Goal: Task Accomplishment & Management: Use online tool/utility

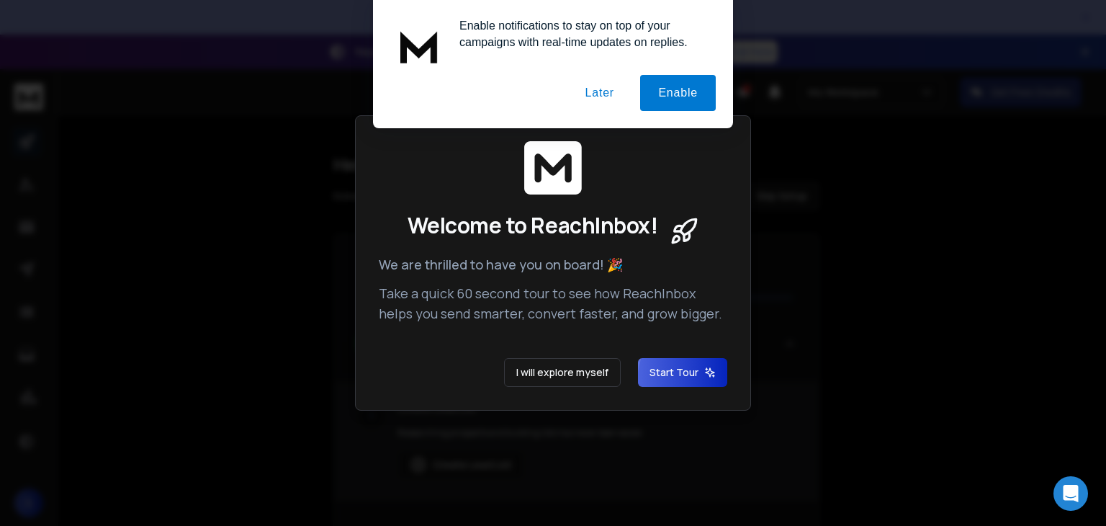
click at [604, 94] on button "Later" at bounding box center [599, 93] width 65 height 36
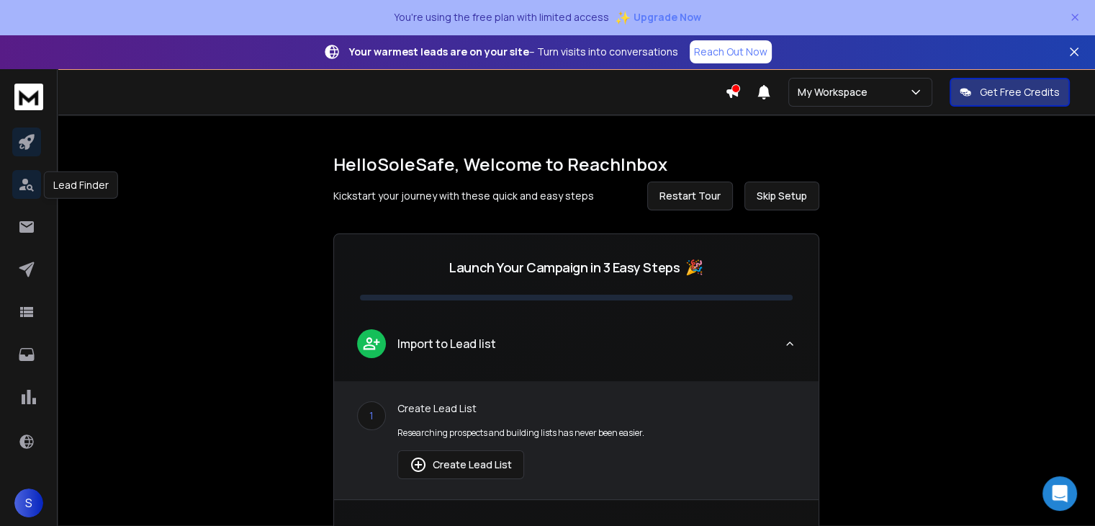
click at [22, 182] on circle at bounding box center [25, 182] width 6 height 6
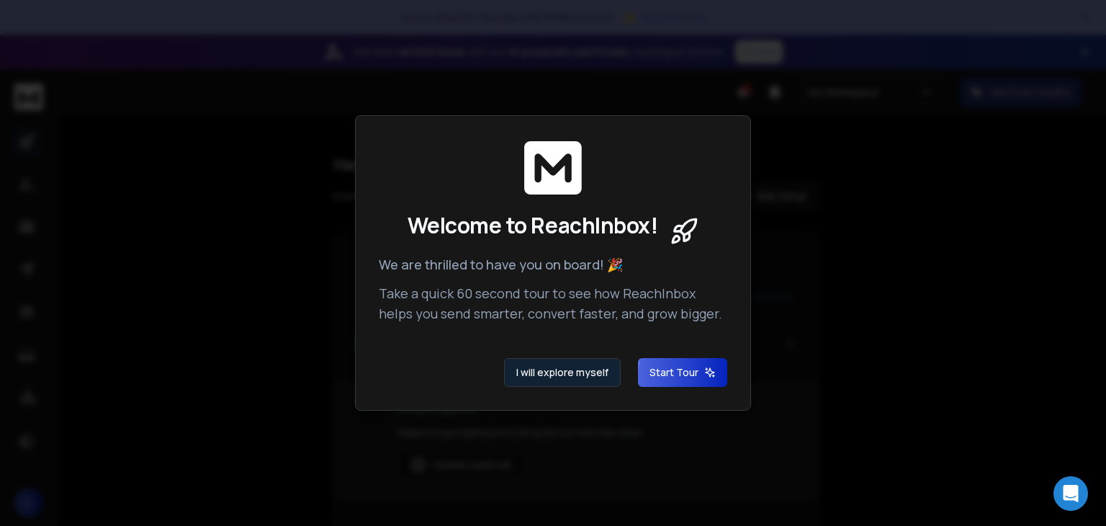
click at [588, 380] on button "I will explore myself" at bounding box center [562, 372] width 117 height 29
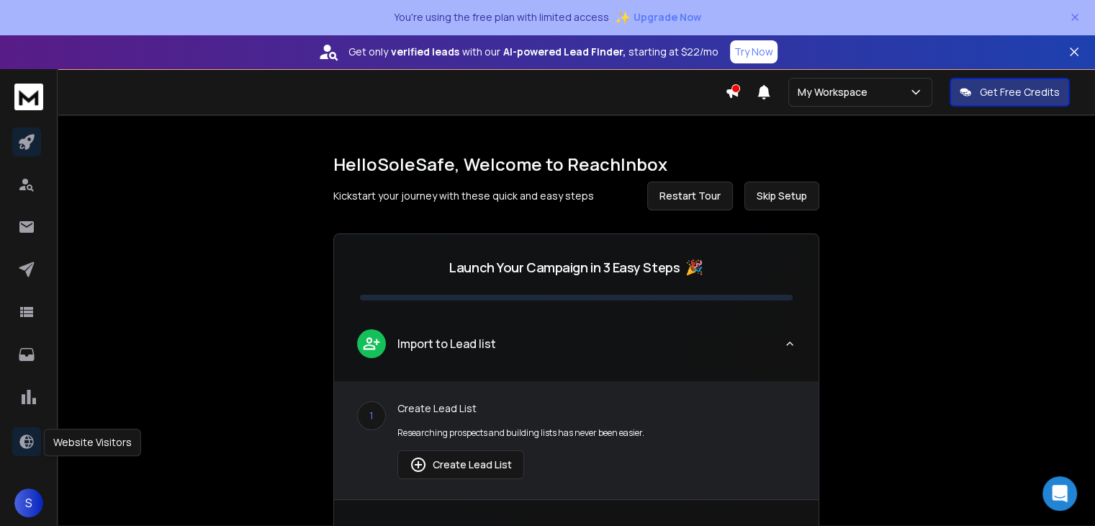
click at [32, 445] on icon at bounding box center [26, 441] width 14 height 14
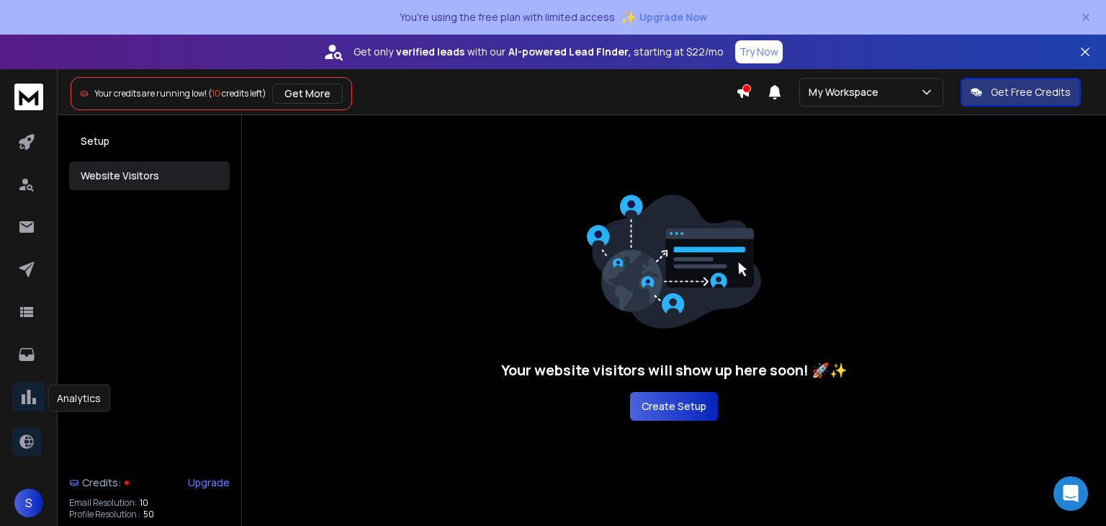
click at [37, 402] on icon at bounding box center [29, 397] width 22 height 22
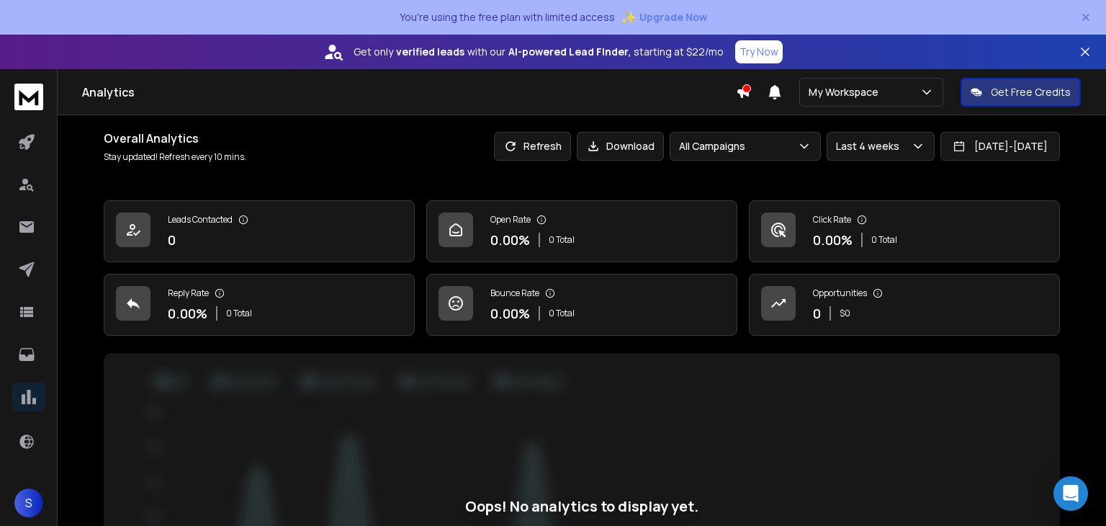
click at [32, 285] on div at bounding box center [28, 272] width 33 height 34
click at [32, 277] on icon at bounding box center [26, 269] width 17 height 17
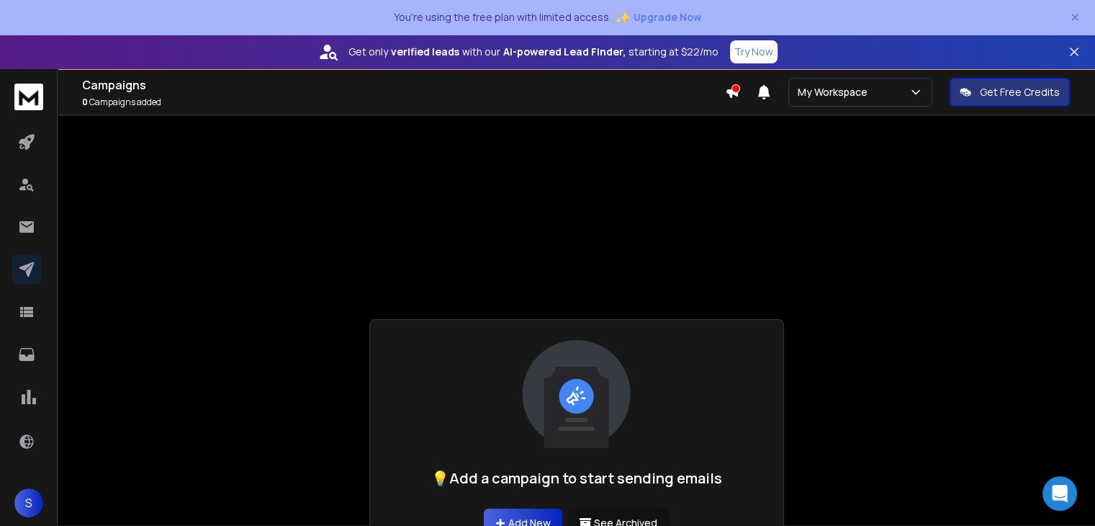
click at [1071, 55] on icon at bounding box center [1074, 51] width 13 height 13
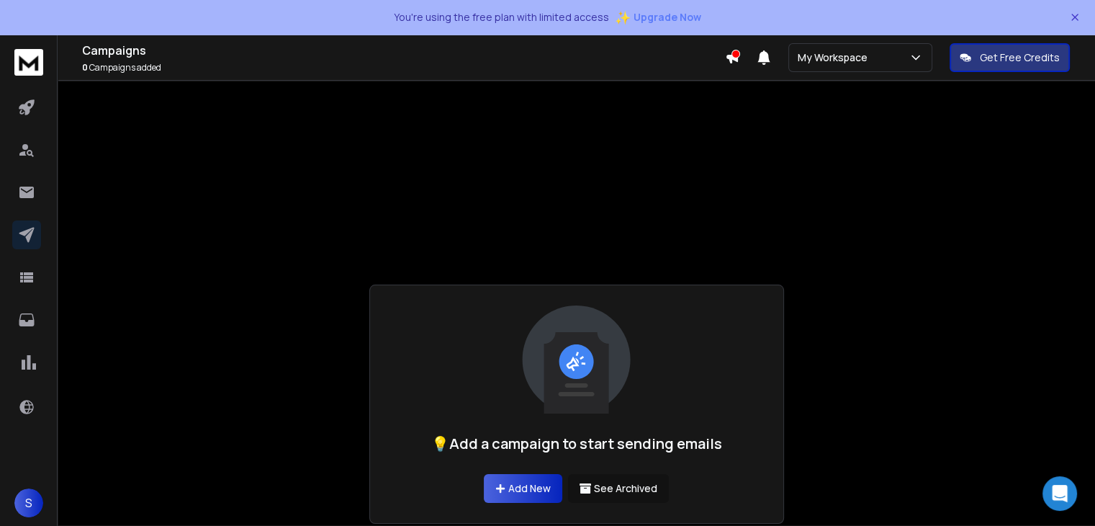
click at [1075, 22] on icon "Close notification" at bounding box center [1075, 18] width 12 height 12
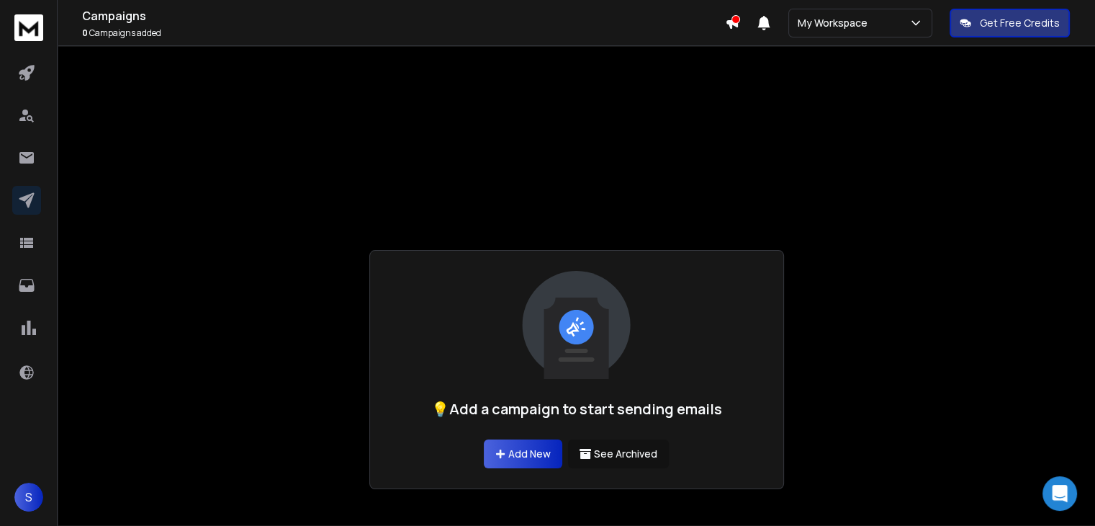
click at [27, 24] on img at bounding box center [28, 27] width 29 height 27
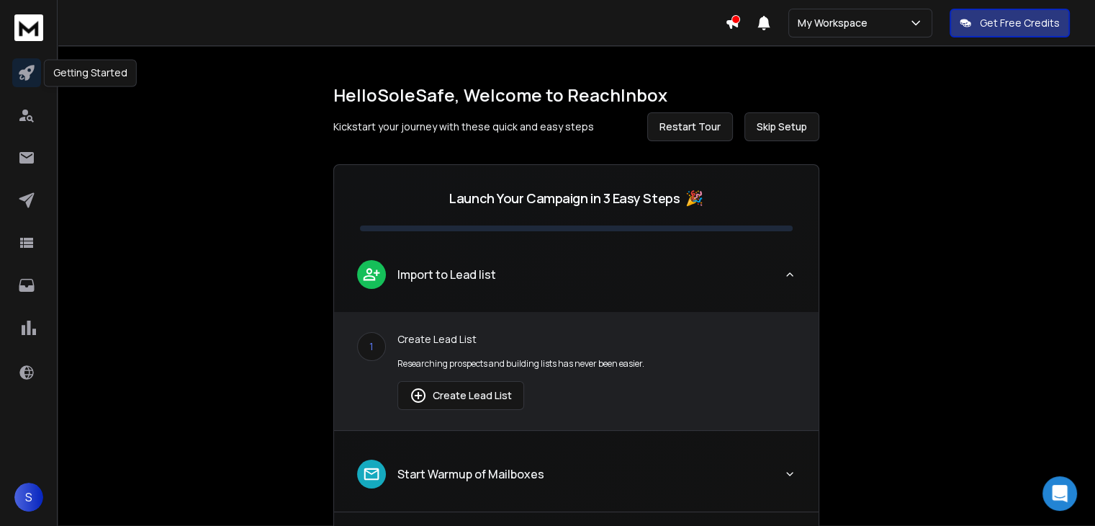
click at [22, 73] on icon at bounding box center [27, 73] width 16 height 16
click at [25, 91] on div at bounding box center [28, 75] width 33 height 34
click at [25, 102] on link at bounding box center [26, 115] width 29 height 29
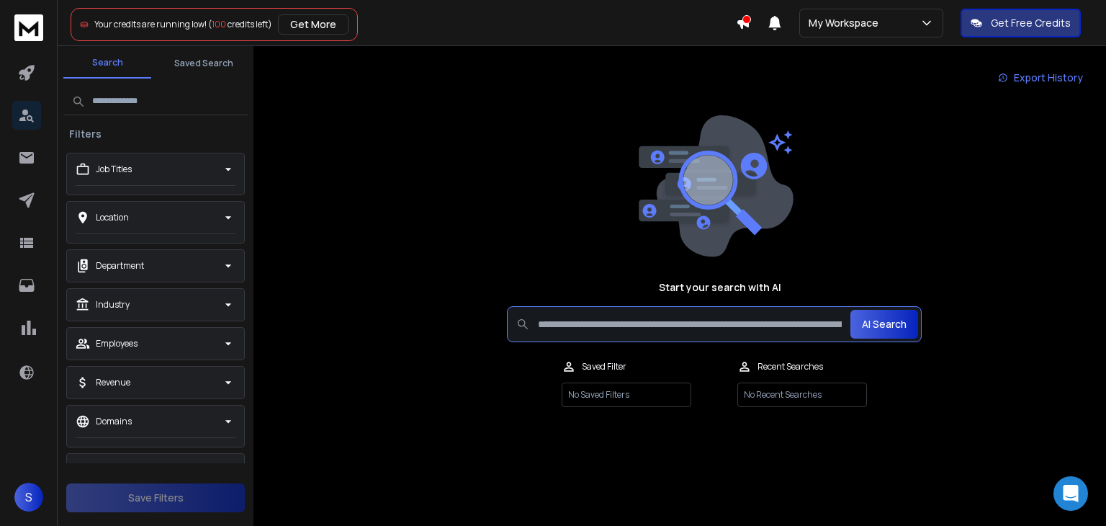
click at [196, 90] on input at bounding box center [155, 100] width 184 height 29
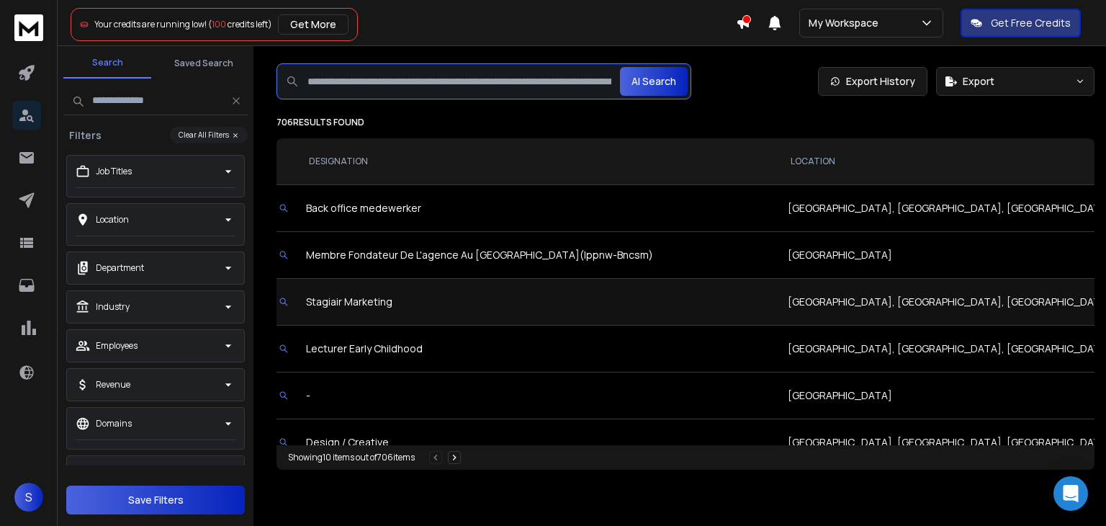
scroll to position [0, 187]
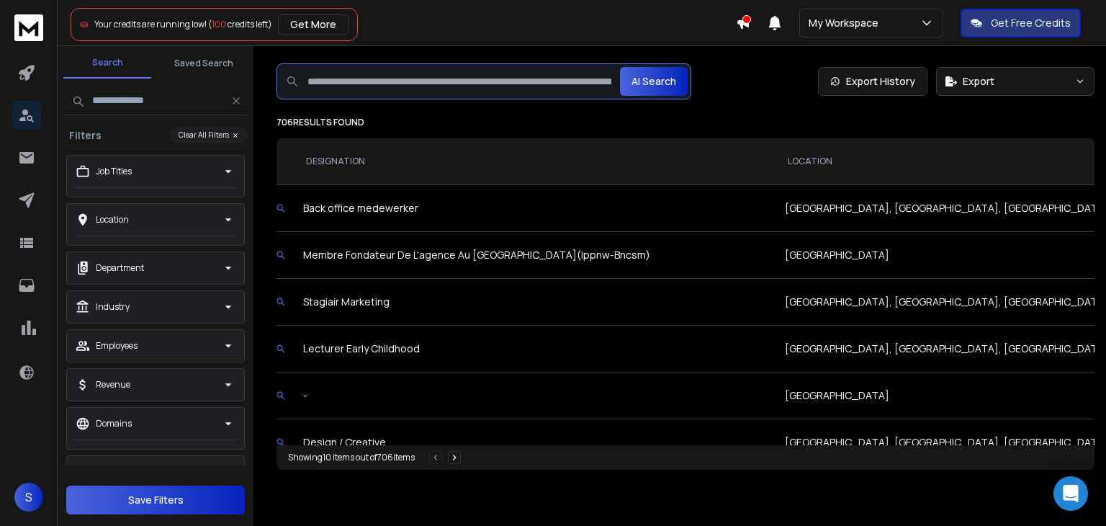
drag, startPoint x: 158, startPoint y: 102, endPoint x: 56, endPoint y: 107, distance: 101.6
click at [56, 75] on div "**********" at bounding box center [553, 37] width 1106 height 75
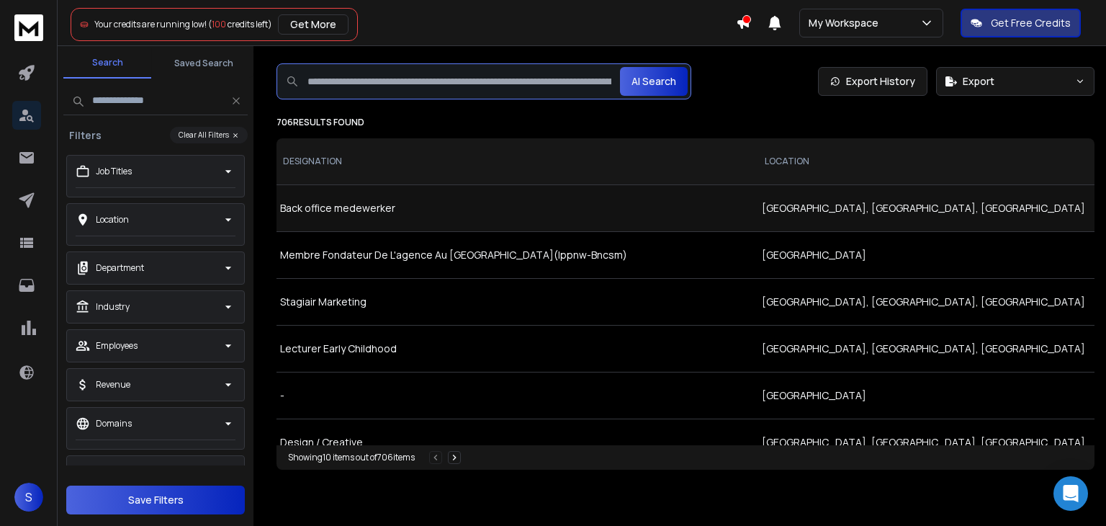
scroll to position [0, 216]
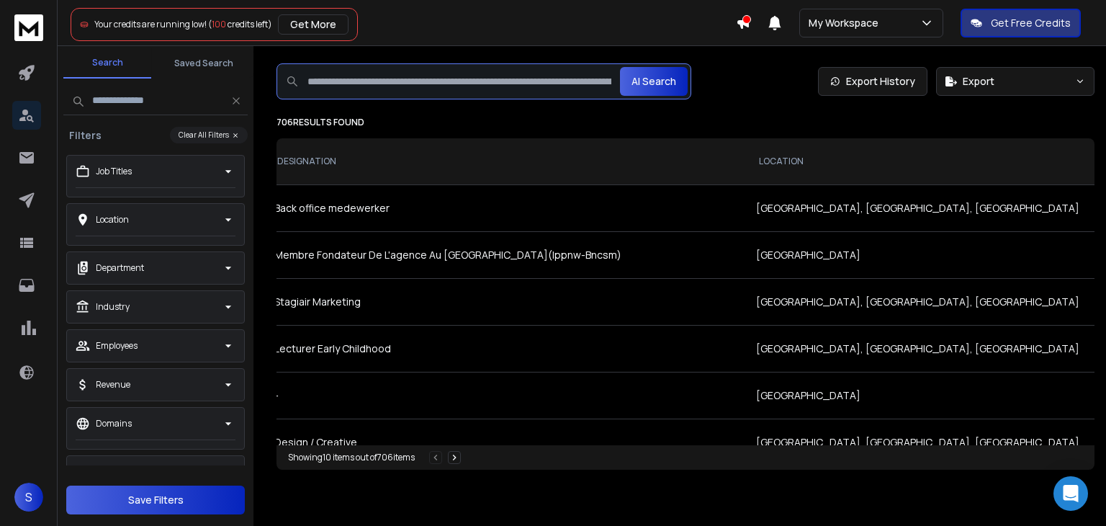
click at [747, 171] on th "LOCATION" at bounding box center [917, 161] width 341 height 47
click at [747, 162] on th "LOCATION" at bounding box center [917, 161] width 341 height 47
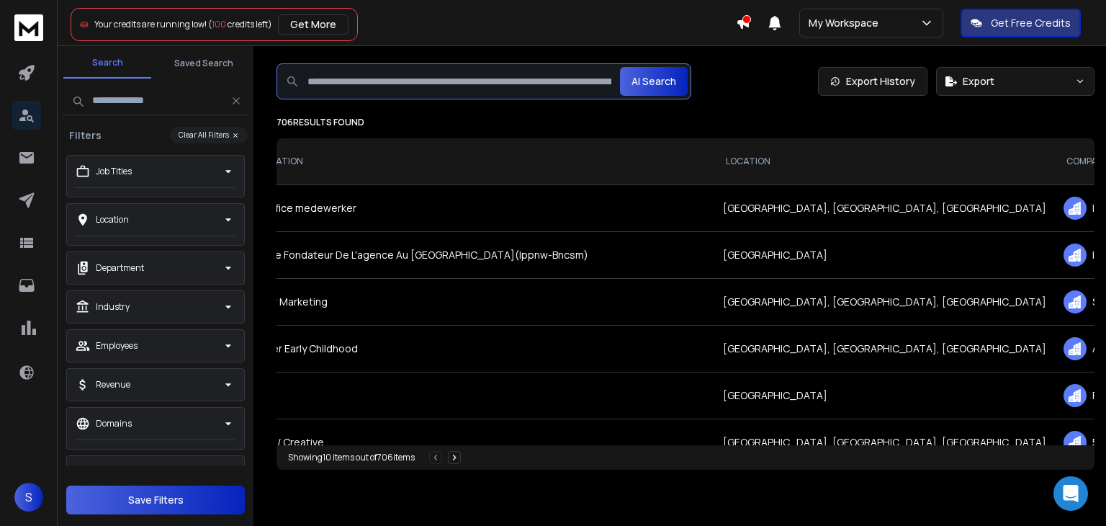
scroll to position [0, 0]
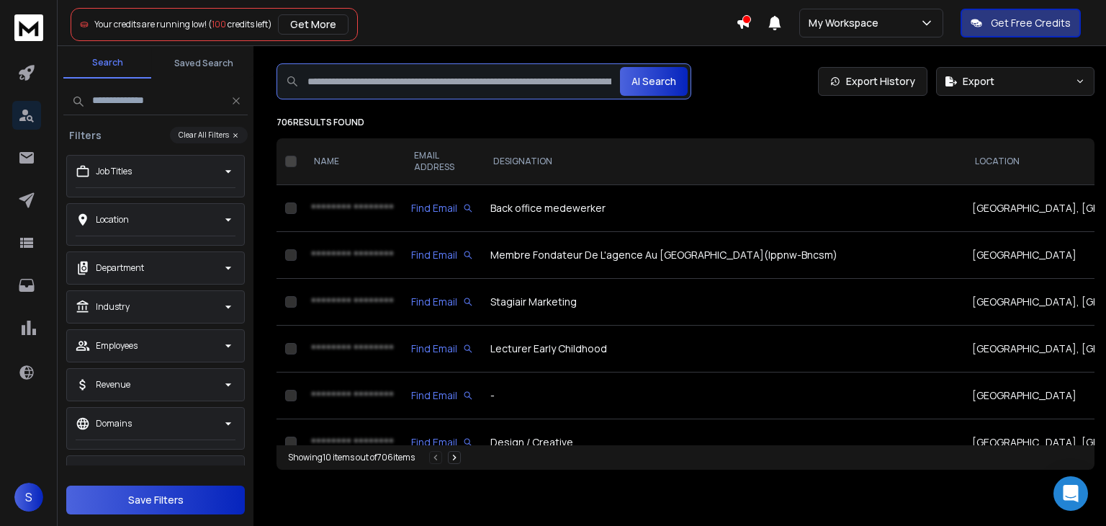
drag, startPoint x: 164, startPoint y: 99, endPoint x: 12, endPoint y: 87, distance: 152.4
click at [12, 75] on div "**********" at bounding box center [553, 37] width 1106 height 75
type input "****"
